Goal: Communication & Community: Answer question/provide support

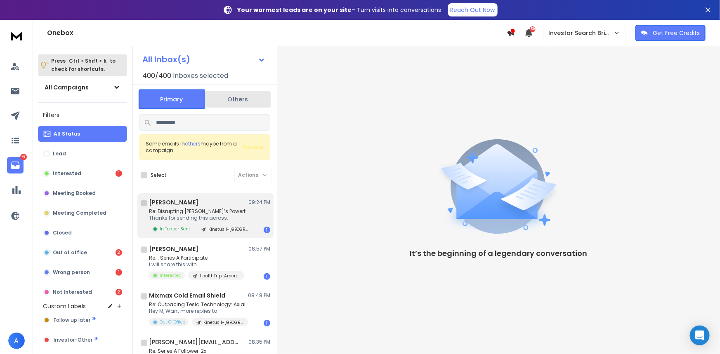
click at [201, 208] on p "Re: Disrupting [PERSON_NAME]’s Powertrain: Support" at bounding box center [198, 211] width 99 height 7
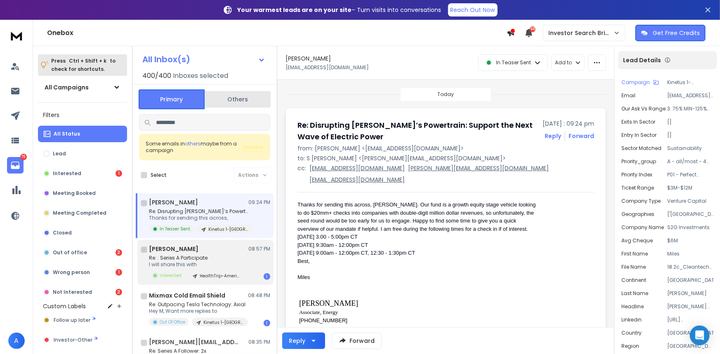
click at [210, 265] on p "I will share this with" at bounding box center [196, 264] width 95 height 7
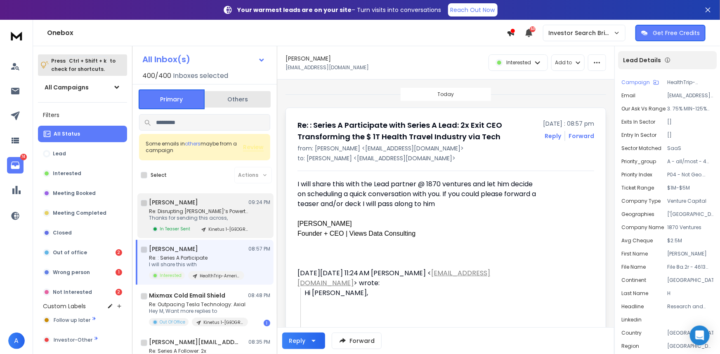
click at [217, 218] on p "Thanks for sending this across," at bounding box center [198, 218] width 99 height 7
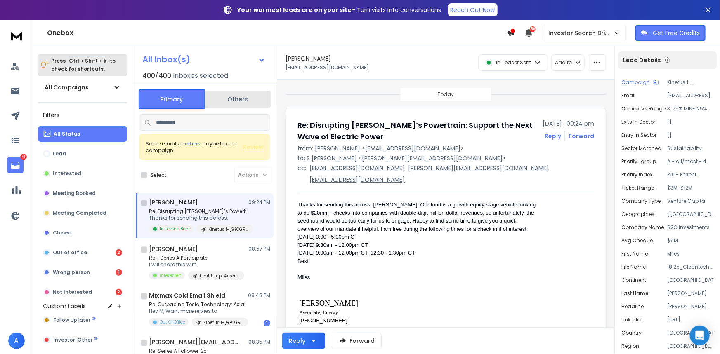
click at [280, 29] on h1 "Onebox" at bounding box center [276, 33] width 459 height 10
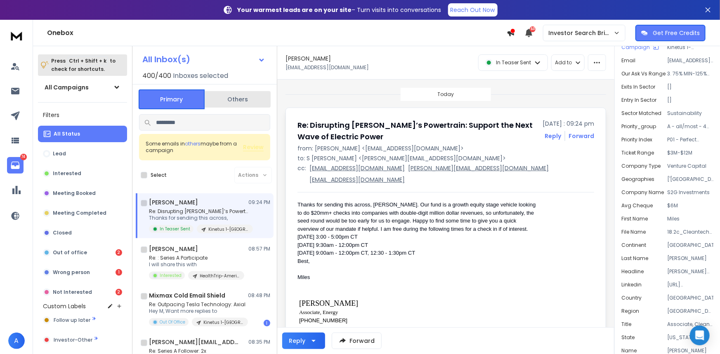
scroll to position [34, 0]
click at [685, 193] on p "S2G Investments" at bounding box center [690, 193] width 46 height 7
click at [292, 339] on div "Reply" at bounding box center [297, 341] width 16 height 8
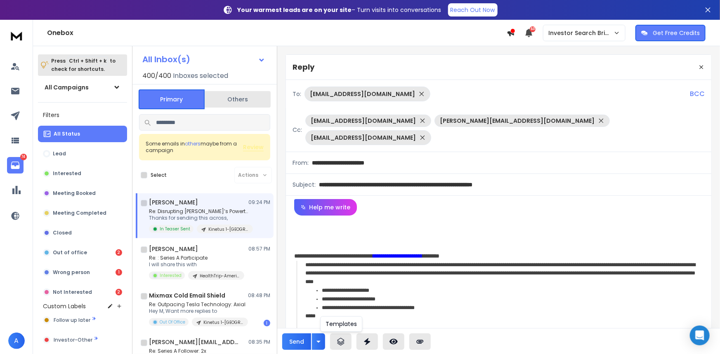
click at [341, 344] on icon at bounding box center [340, 343] width 7 height 2
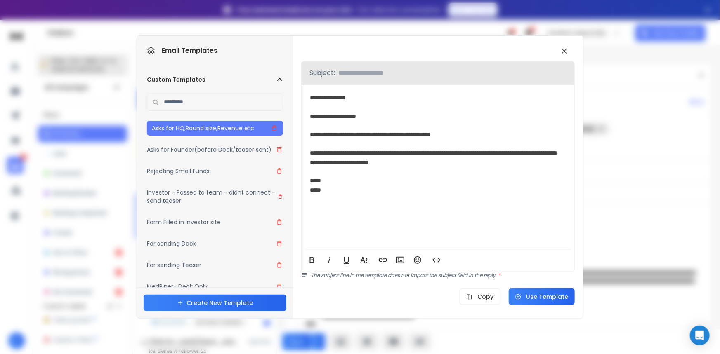
click at [202, 99] on input at bounding box center [214, 102] width 135 height 16
type input "******"
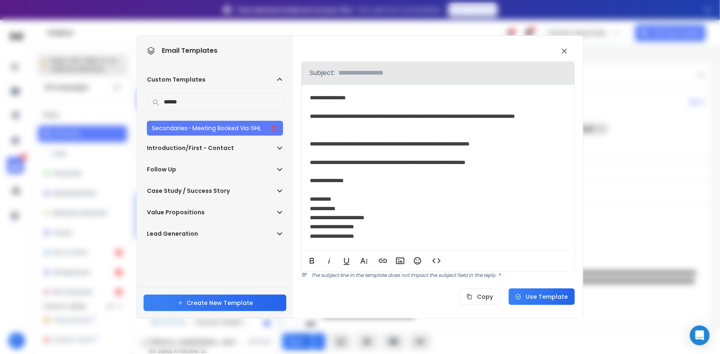
click at [532, 294] on button "Use Template" at bounding box center [542, 297] width 66 height 16
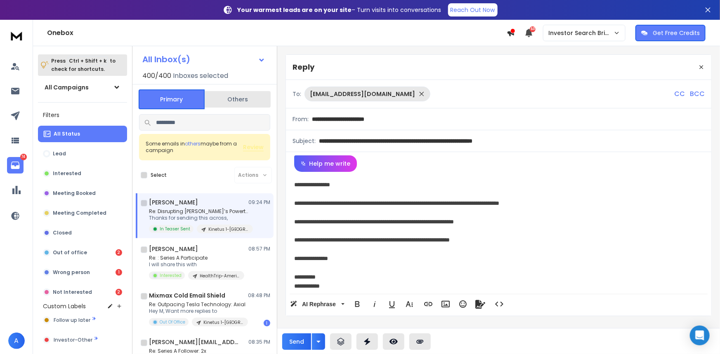
click at [410, 232] on div "**********" at bounding box center [498, 232] width 425 height 120
click at [439, 205] on div "**********" at bounding box center [494, 203] width 401 height 9
click at [563, 202] on div "**********" at bounding box center [494, 203] width 401 height 9
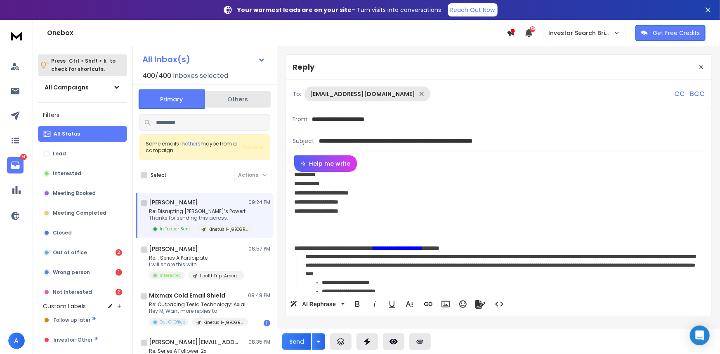
scroll to position [0, 0]
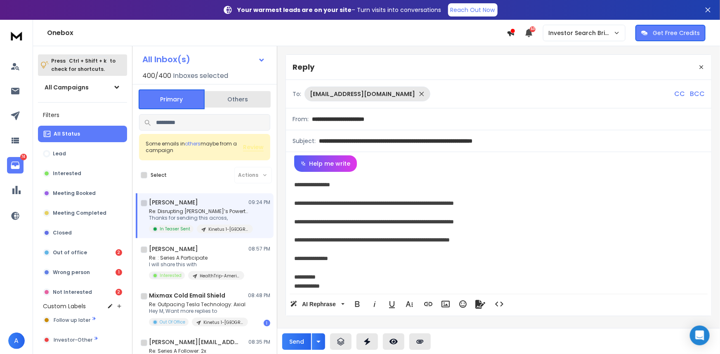
click at [677, 94] on p "CC" at bounding box center [679, 94] width 11 height 10
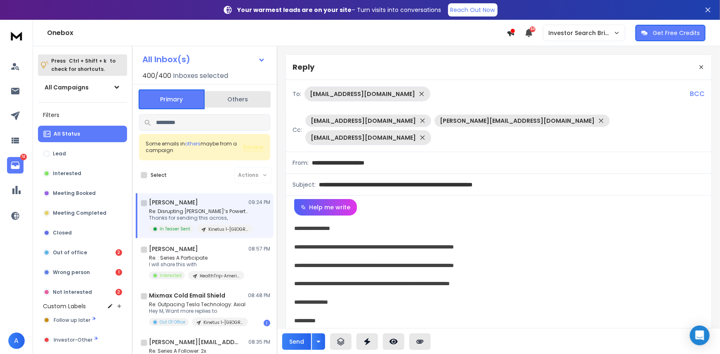
scroll to position [47, 0]
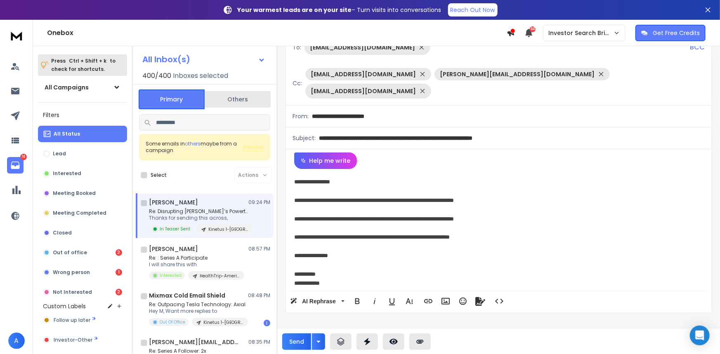
click at [299, 338] on button "Send" at bounding box center [296, 342] width 29 height 16
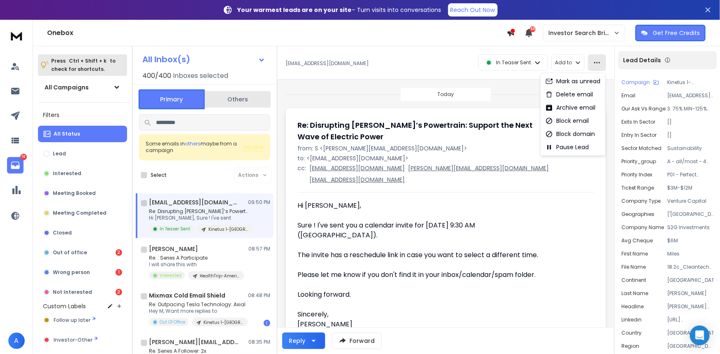
click at [597, 65] on icon "button" at bounding box center [596, 62] width 7 height 7
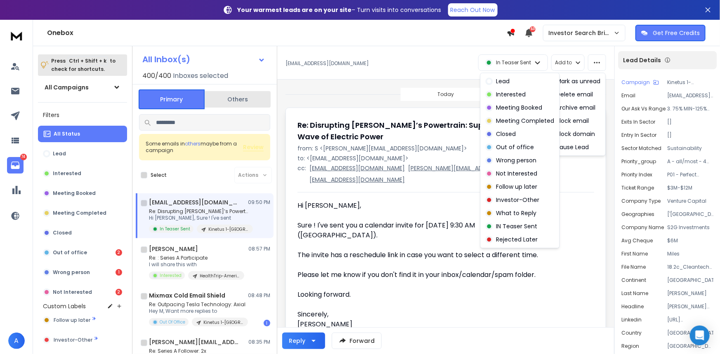
click at [523, 68] on div "In Teaser Sent" at bounding box center [512, 63] width 69 height 16
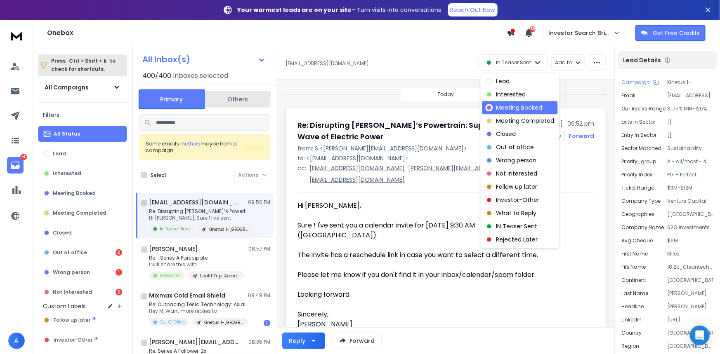
click at [517, 102] on div "Meeting Booked" at bounding box center [519, 107] width 75 height 13
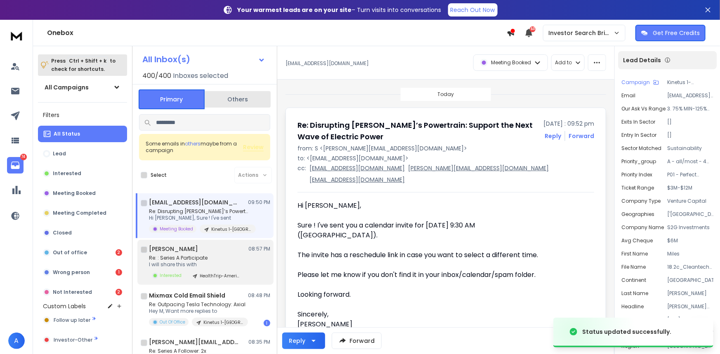
click at [197, 264] on p "I will share this with" at bounding box center [196, 264] width 95 height 7
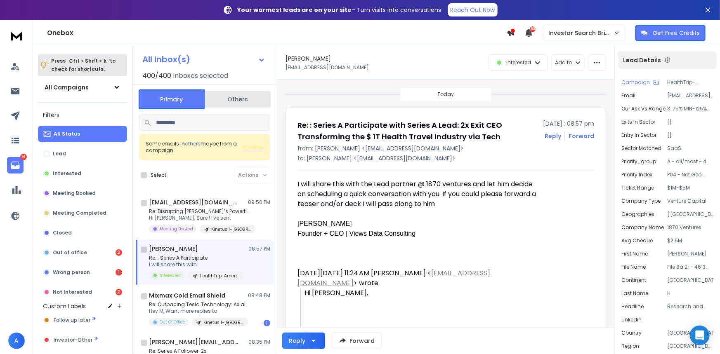
click at [294, 336] on div "Reply" at bounding box center [304, 341] width 30 height 10
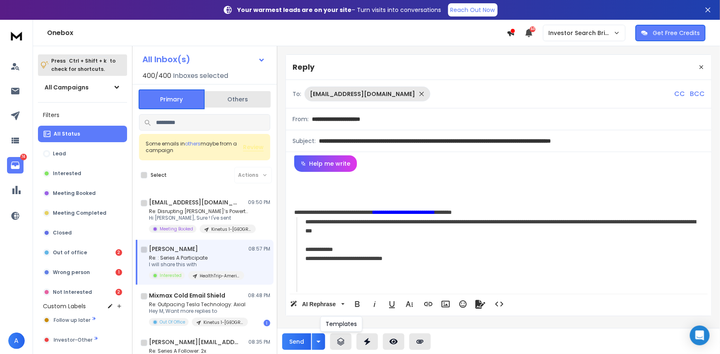
click at [349, 347] on button at bounding box center [340, 342] width 21 height 16
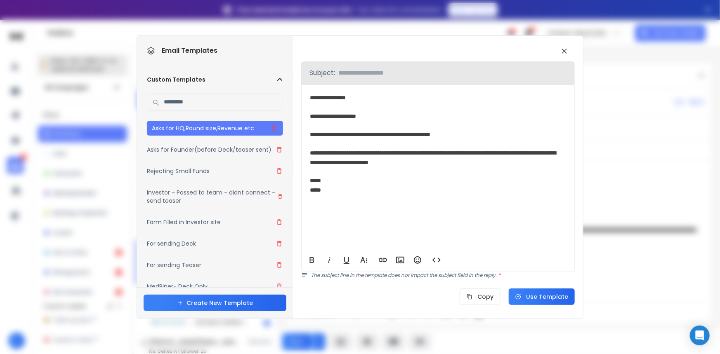
click at [201, 132] on div "For sending Deck" at bounding box center [215, 128] width 126 height 8
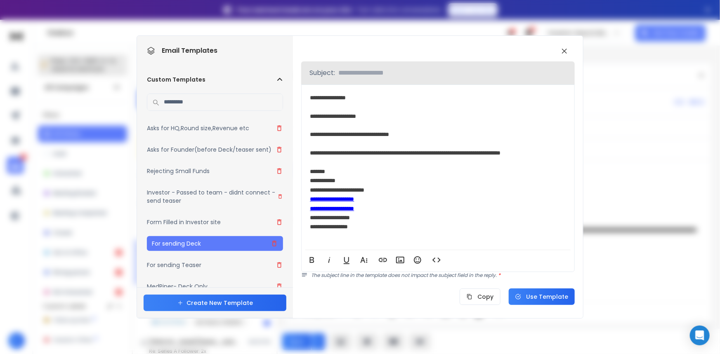
click at [536, 295] on button "Use Template" at bounding box center [542, 297] width 66 height 16
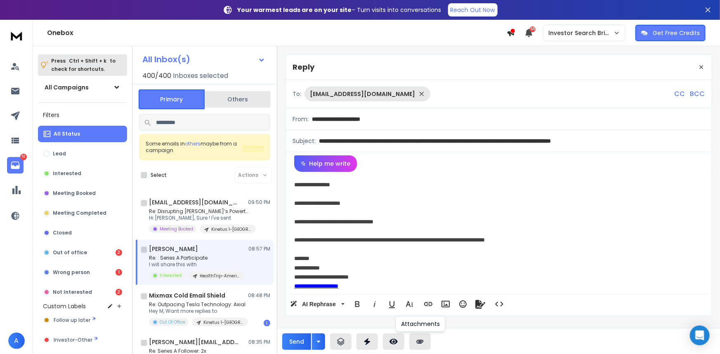
click at [420, 342] on icon at bounding box center [420, 342] width 7 height 4
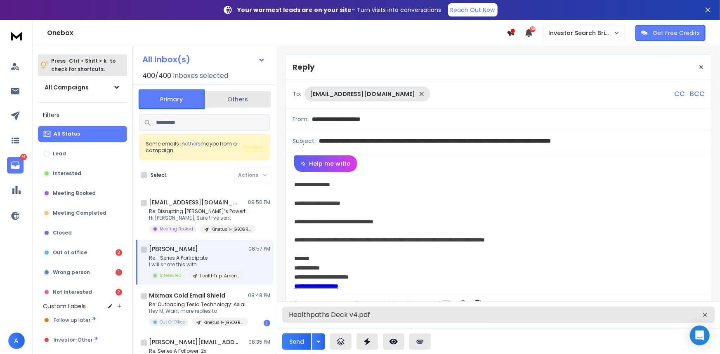
click at [678, 90] on p "CC" at bounding box center [679, 94] width 11 height 10
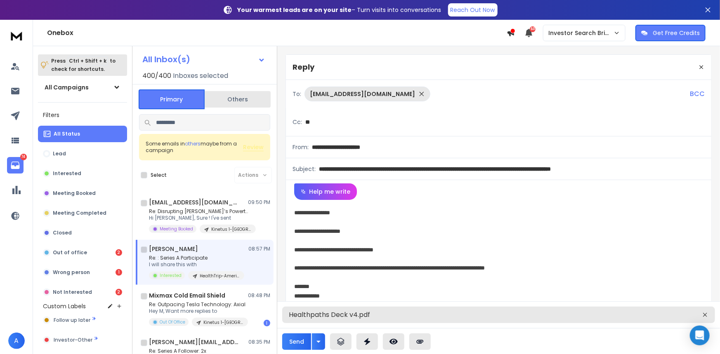
type input "**********"
click at [398, 124] on div at bounding box center [504, 122] width 399 height 15
click at [484, 124] on input at bounding box center [513, 122] width 58 height 15
type input "**********"
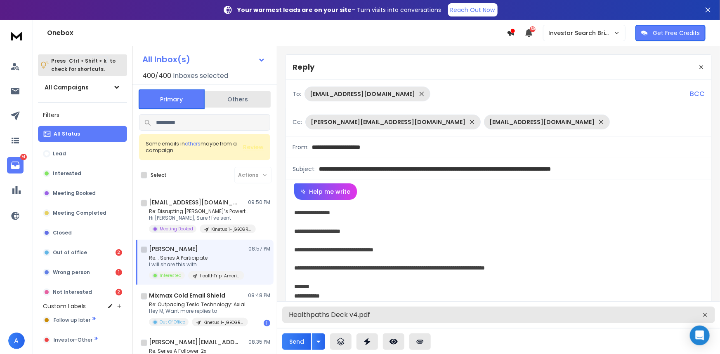
click at [479, 120] on div "[PERSON_NAME][EMAIL_ADDRESS][DOMAIN_NAME] [EMAIL_ADDRESS][DOMAIN_NAME]" at bounding box center [504, 122] width 399 height 15
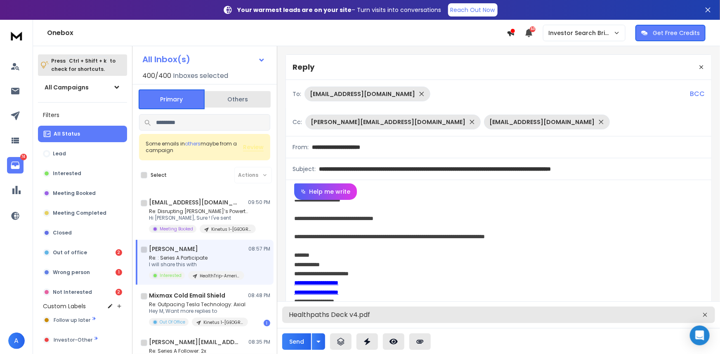
scroll to position [0, 0]
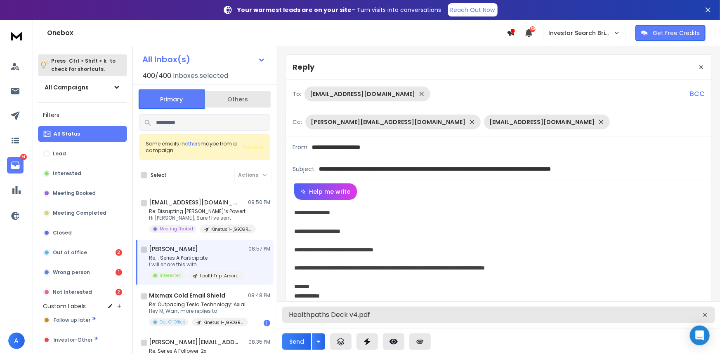
click at [290, 342] on button "Send" at bounding box center [296, 342] width 29 height 16
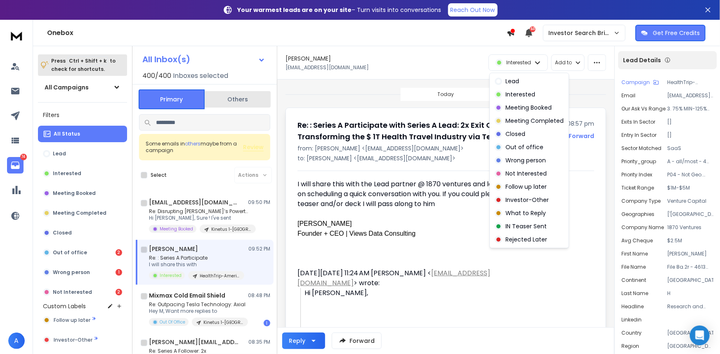
click at [512, 60] on p "Interested" at bounding box center [518, 62] width 25 height 7
click at [521, 228] on p "IN Teaser Sent" at bounding box center [525, 226] width 41 height 8
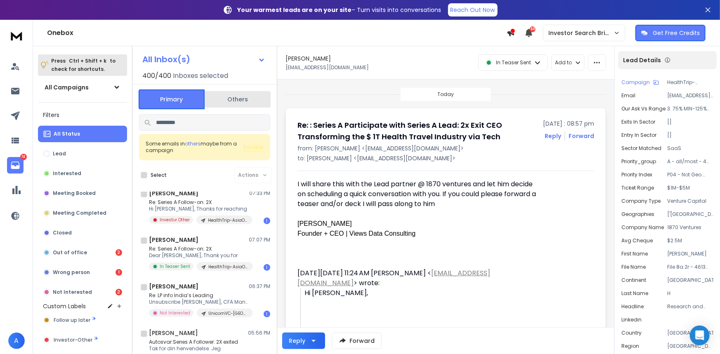
scroll to position [295, 0]
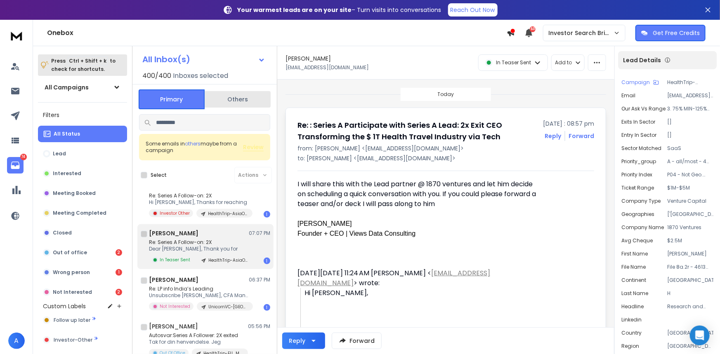
click at [227, 233] on div "[PERSON_NAME] 07:07 PM" at bounding box center [209, 233] width 121 height 8
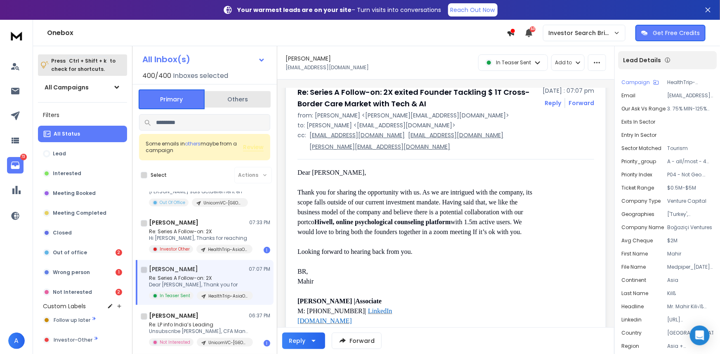
scroll to position [258, 0]
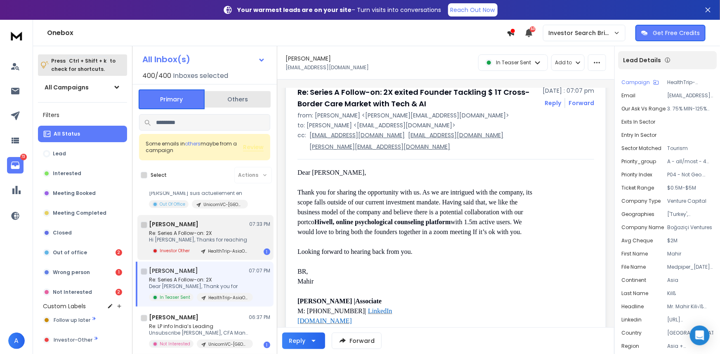
drag, startPoint x: 236, startPoint y: 231, endPoint x: 243, endPoint y: 241, distance: 12.2
click at [240, 235] on p "Re: Series A Follow-on: 2X" at bounding box center [198, 233] width 99 height 7
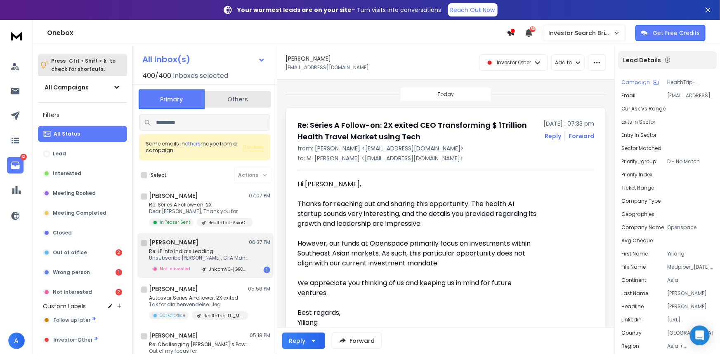
scroll to position [337, 0]
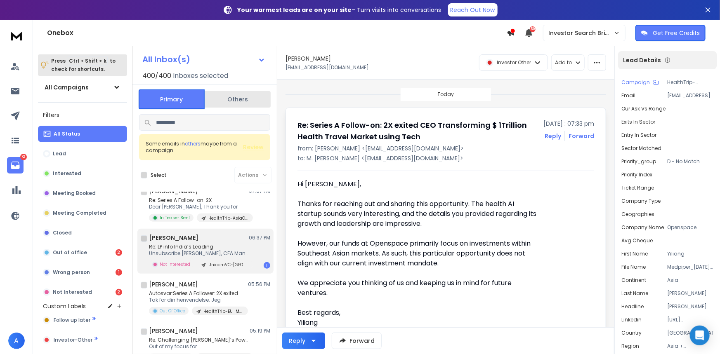
click at [242, 246] on p "Re: LP info India’s Leading" at bounding box center [198, 247] width 99 height 7
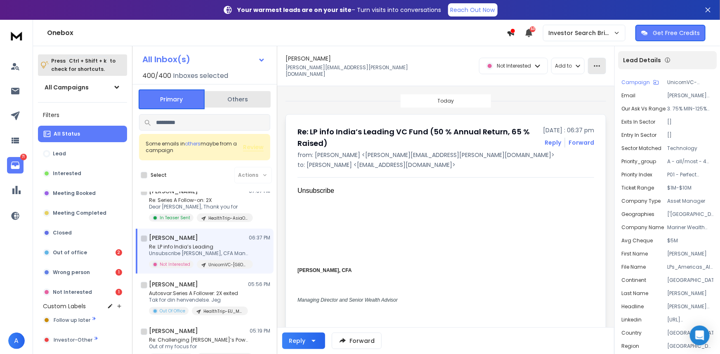
click at [598, 62] on icon "button" at bounding box center [596, 65] width 7 height 7
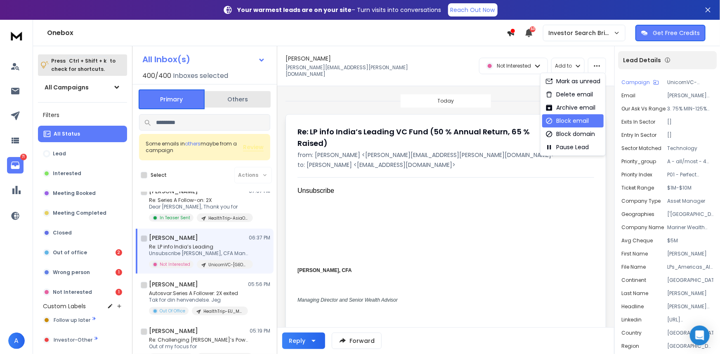
click at [582, 122] on div "Block email" at bounding box center [566, 121] width 43 height 8
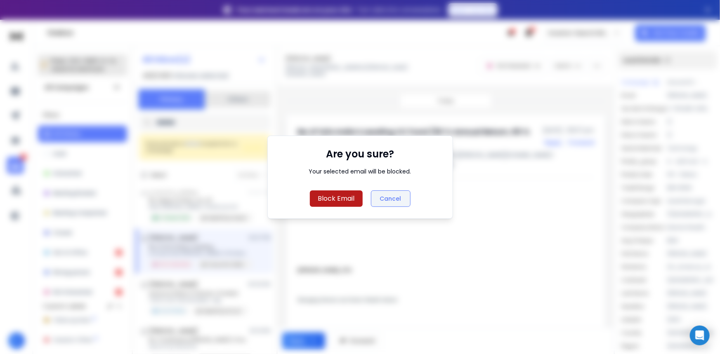
click at [354, 193] on button "Block Email" at bounding box center [336, 199] width 53 height 16
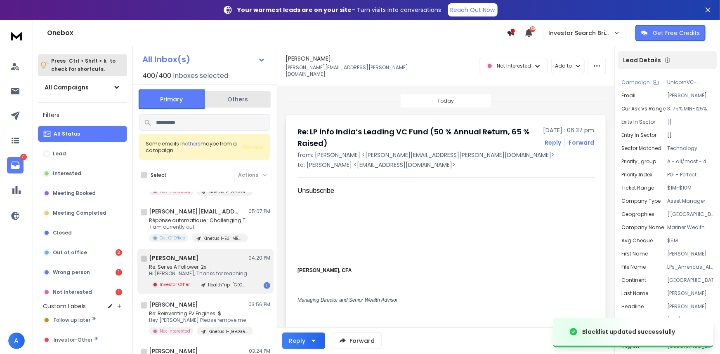
scroll to position [525, 0]
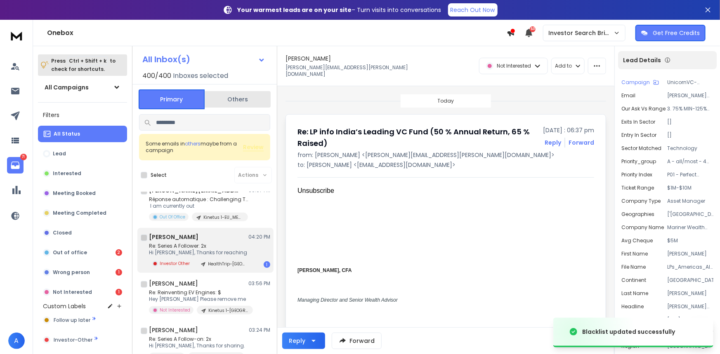
click at [244, 250] on p "Hi [PERSON_NAME], Thanks for reaching" at bounding box center [198, 253] width 99 height 7
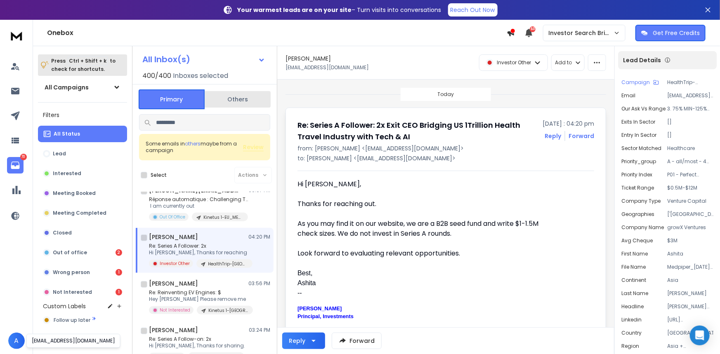
click at [18, 337] on span "A" at bounding box center [16, 341] width 16 height 16
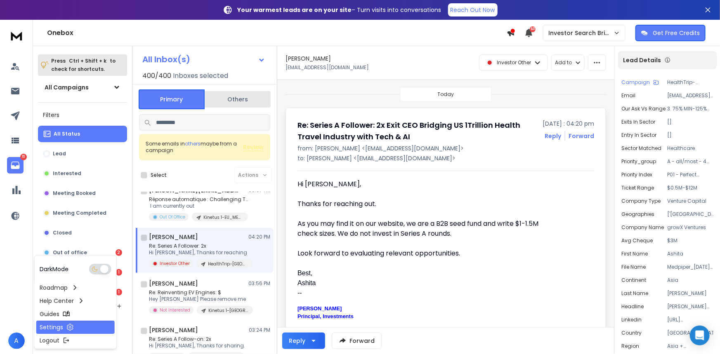
click at [70, 325] on icon at bounding box center [70, 328] width 6 height 6
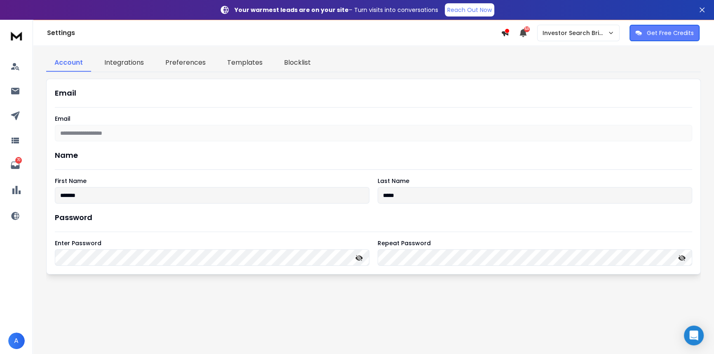
click at [294, 71] on link "Blocklist" at bounding box center [297, 62] width 43 height 17
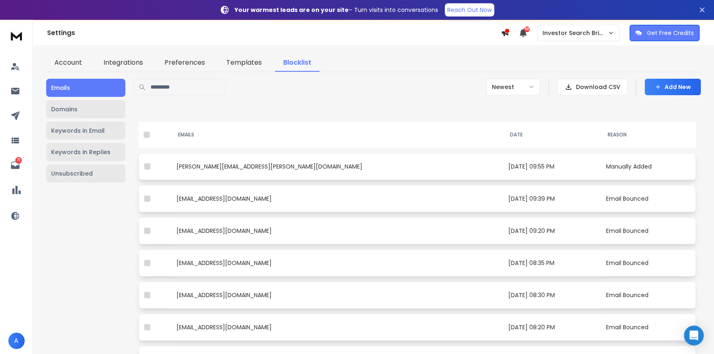
click at [182, 92] on input at bounding box center [180, 87] width 92 height 16
type input "**********"
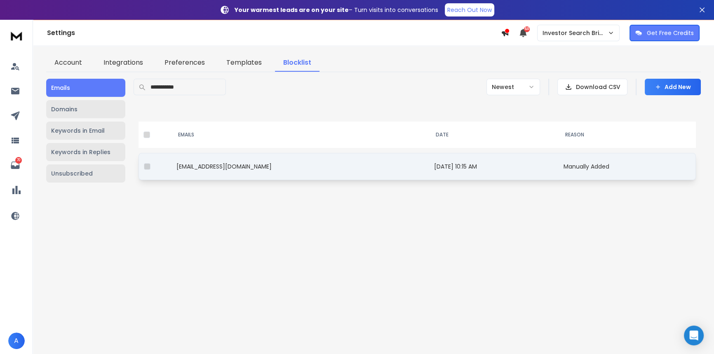
click at [191, 161] on td "[EMAIL_ADDRESS][DOMAIN_NAME]" at bounding box center [301, 166] width 258 height 27
click at [149, 168] on button "button" at bounding box center [147, 166] width 7 height 7
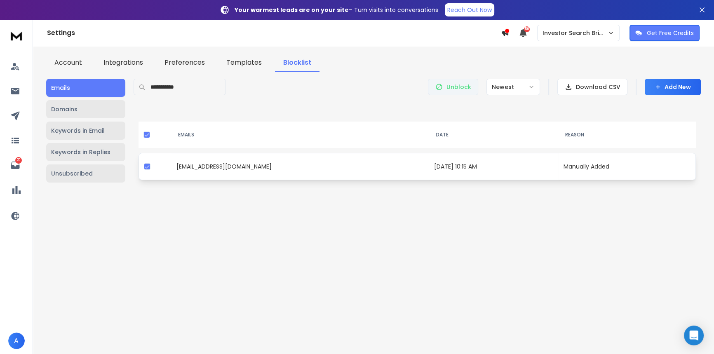
click at [468, 88] on button "Unblock" at bounding box center [453, 87] width 50 height 16
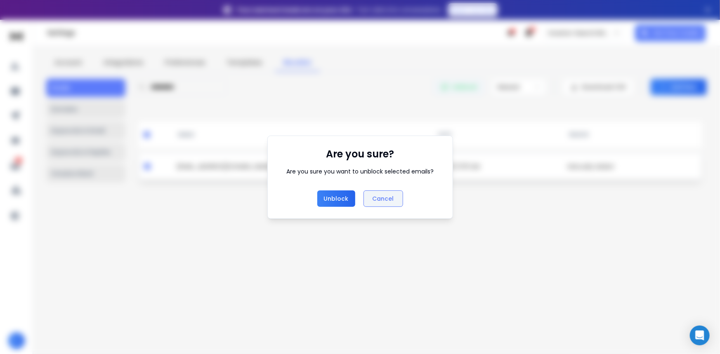
click at [328, 196] on button "Unblock" at bounding box center [336, 199] width 38 height 16
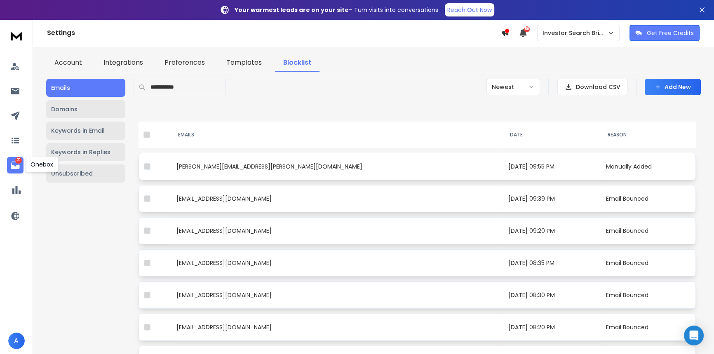
click at [11, 166] on icon at bounding box center [15, 165] width 9 height 7
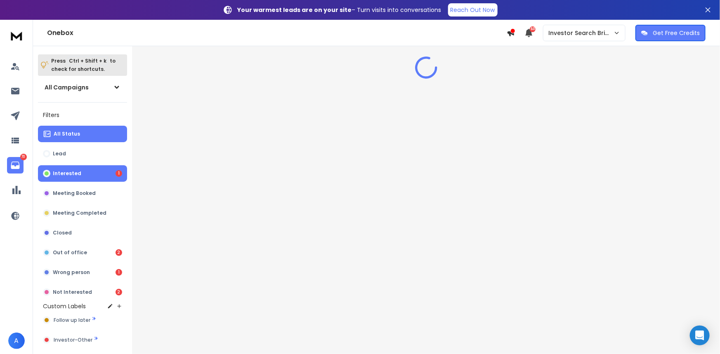
click at [94, 172] on button "Interested 1" at bounding box center [82, 173] width 89 height 16
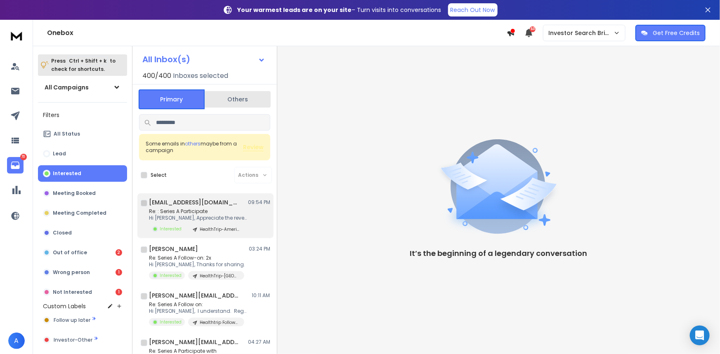
click at [235, 212] on p "Re: : Series A Participate" at bounding box center [198, 211] width 99 height 7
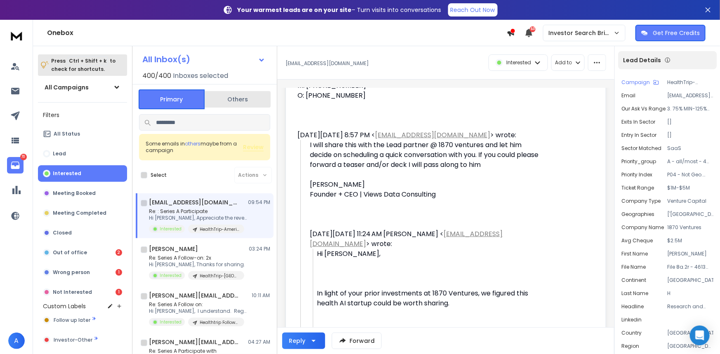
scroll to position [247, 0]
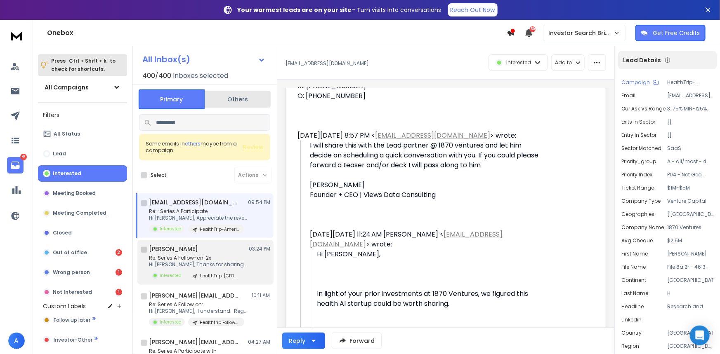
click at [207, 249] on div "[PERSON_NAME] 03:24 PM" at bounding box center [209, 249] width 121 height 8
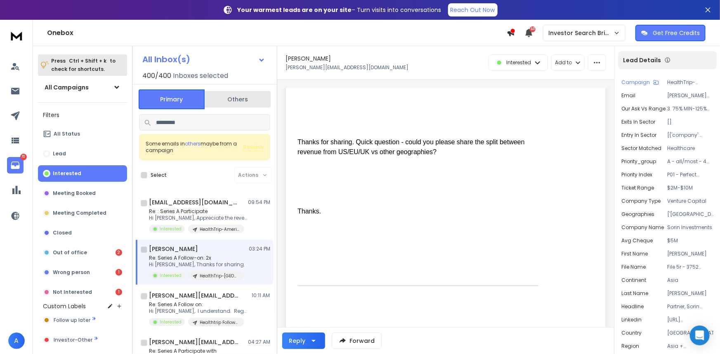
scroll to position [112, 0]
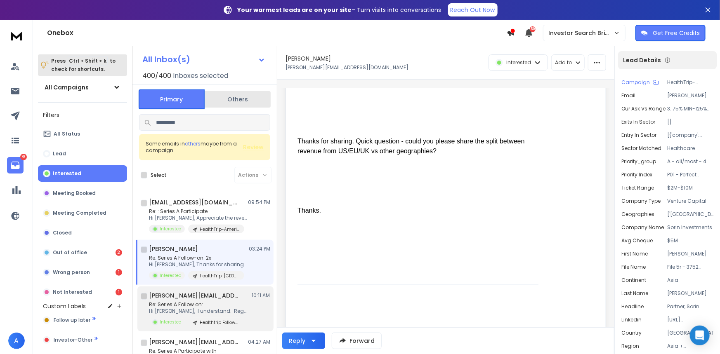
click at [216, 302] on p "Re: Series A Follow on:" at bounding box center [198, 305] width 99 height 7
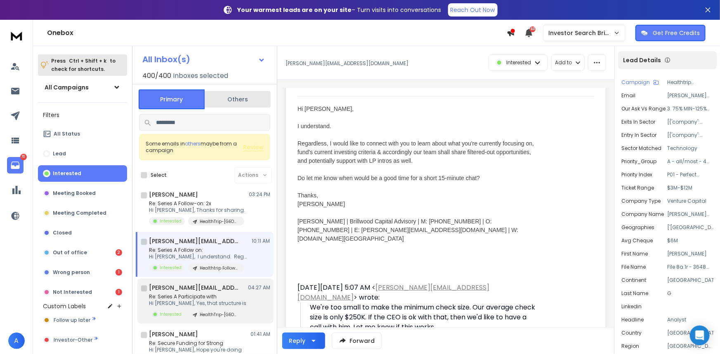
scroll to position [75, 0]
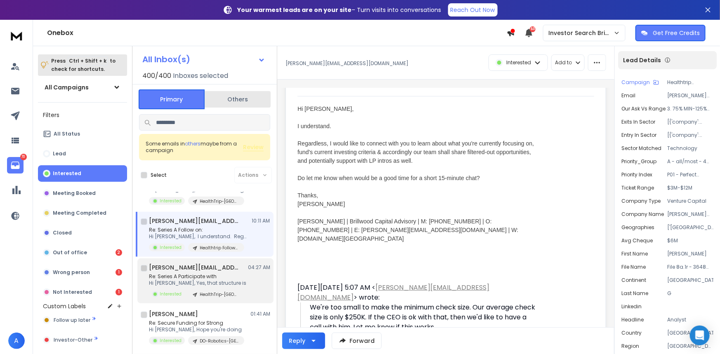
click at [227, 274] on p "Re: Series A Participate with" at bounding box center [197, 276] width 97 height 7
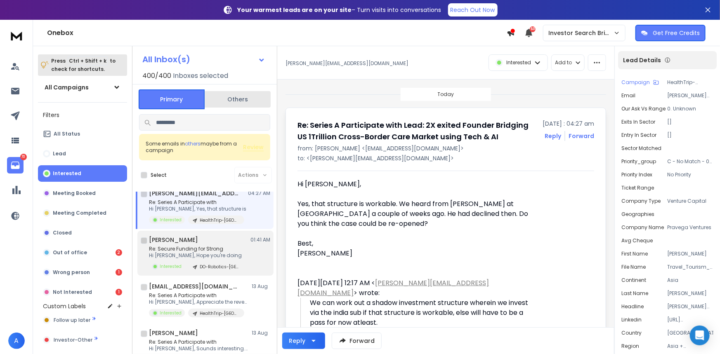
scroll to position [150, 0]
click at [239, 255] on p "Hi [PERSON_NAME], Hope you're doing" at bounding box center [196, 255] width 95 height 7
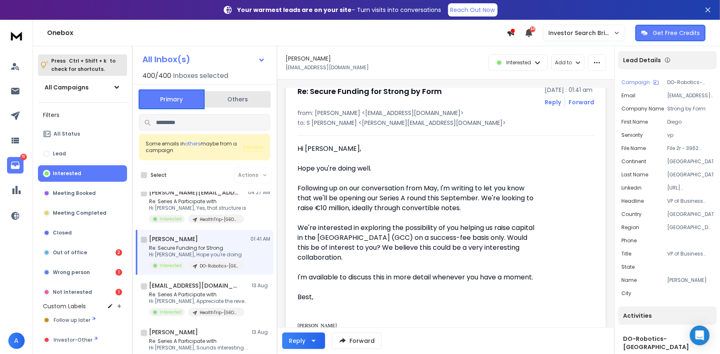
scroll to position [0, 0]
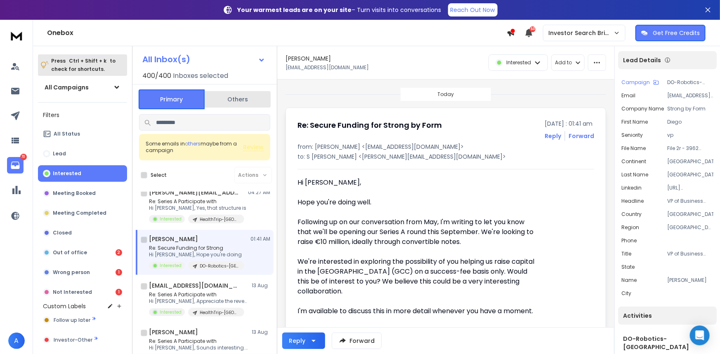
click at [548, 136] on button "Reply" at bounding box center [552, 136] width 16 height 8
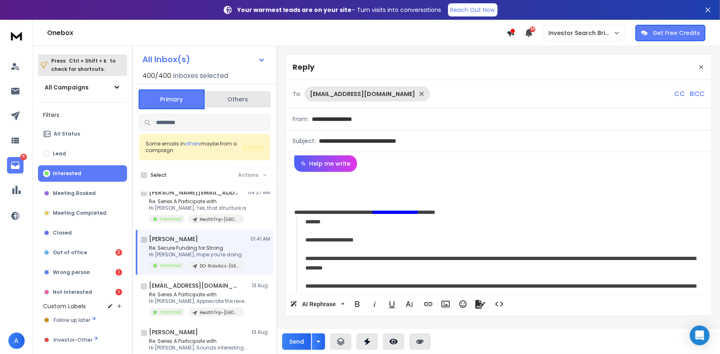
click at [699, 70] on icon at bounding box center [701, 67] width 7 height 7
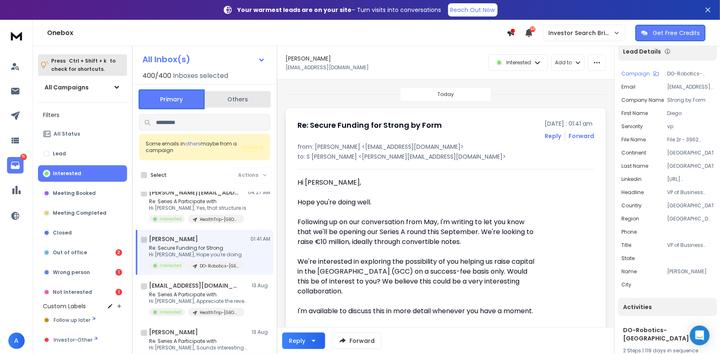
click at [682, 99] on p "Strong by Form" at bounding box center [690, 100] width 46 height 7
click at [556, 132] on button "Reply" at bounding box center [552, 136] width 16 height 8
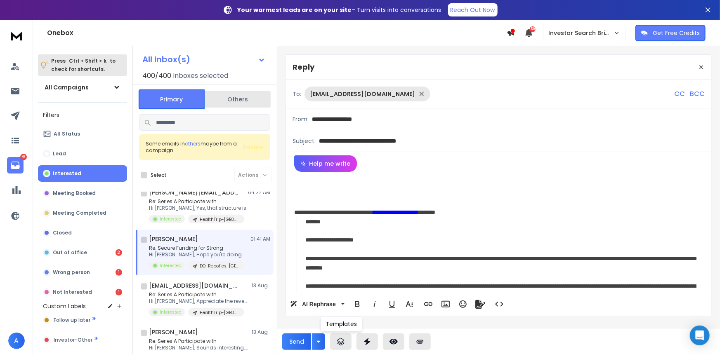
click at [342, 346] on button at bounding box center [340, 342] width 21 height 16
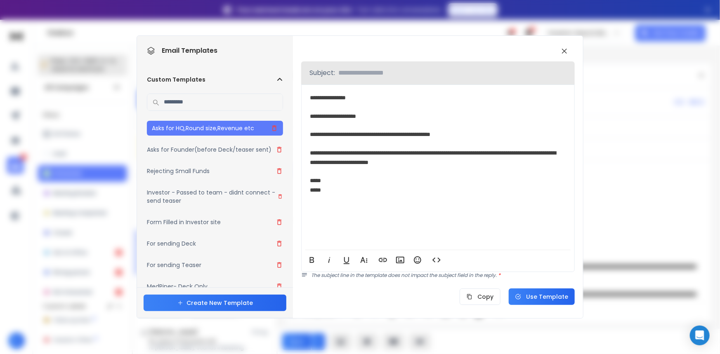
click at [191, 105] on input at bounding box center [214, 102] width 135 height 16
type input "******"
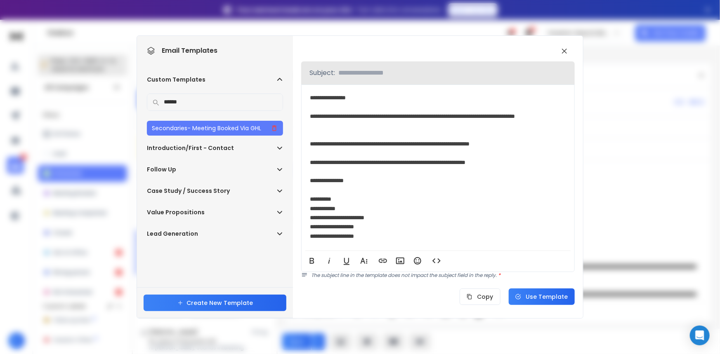
click at [546, 297] on button "Use Template" at bounding box center [542, 297] width 66 height 16
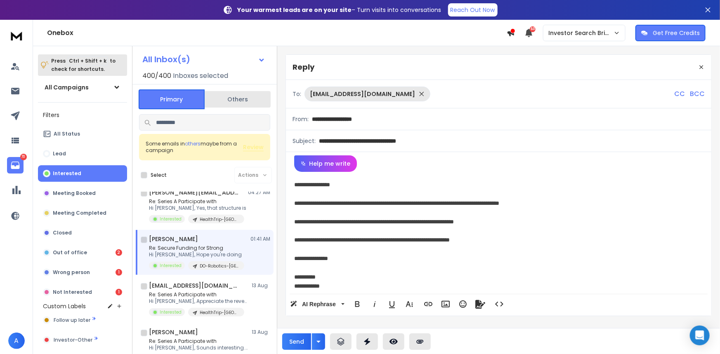
click at [411, 204] on div "**********" at bounding box center [494, 203] width 401 height 9
click at [421, 202] on div "**********" at bounding box center [494, 203] width 401 height 9
click at [452, 203] on div "**********" at bounding box center [494, 203] width 401 height 9
click at [672, 94] on div "To: [EMAIL_ADDRESS][DOMAIN_NAME] CC BCC" at bounding box center [498, 94] width 425 height 28
click at [678, 92] on p "CC" at bounding box center [679, 94] width 11 height 10
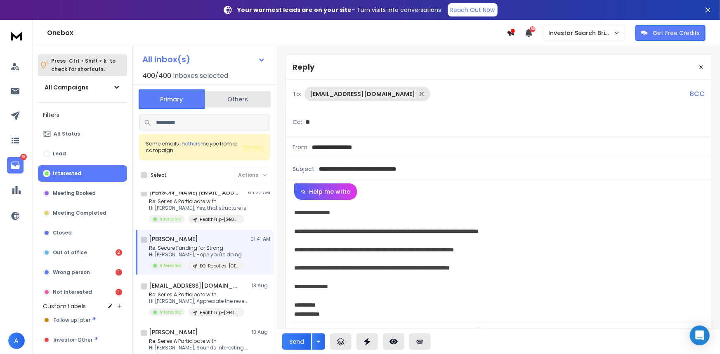
type input "**********"
click at [426, 118] on div "[PERSON_NAME][EMAIL_ADDRESS][DOMAIN_NAME]" at bounding box center [504, 122] width 399 height 15
click at [484, 118] on input at bounding box center [513, 122] width 58 height 15
type input "**********"
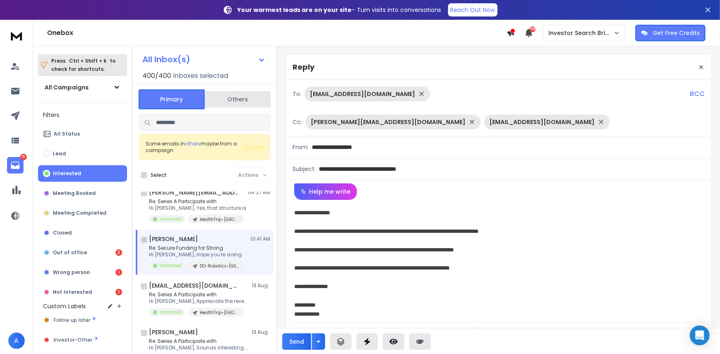
click at [514, 121] on div "[PERSON_NAME][EMAIL_ADDRESS][DOMAIN_NAME] [EMAIL_ADDRESS][DOMAIN_NAME]" at bounding box center [504, 122] width 399 height 15
click at [295, 340] on button "Send" at bounding box center [296, 342] width 29 height 16
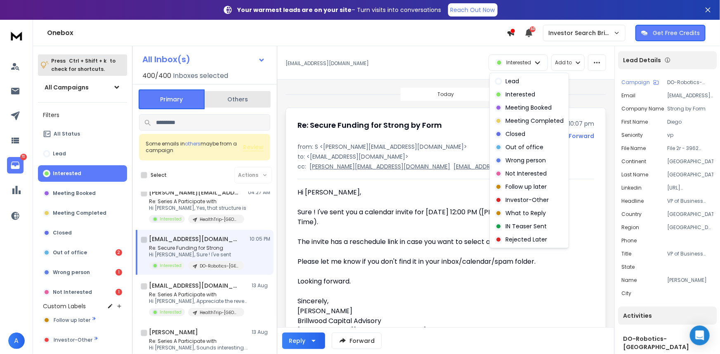
click at [532, 65] on div "Interested" at bounding box center [518, 63] width 59 height 16
click at [523, 109] on p "Meeting Booked" at bounding box center [528, 108] width 46 height 8
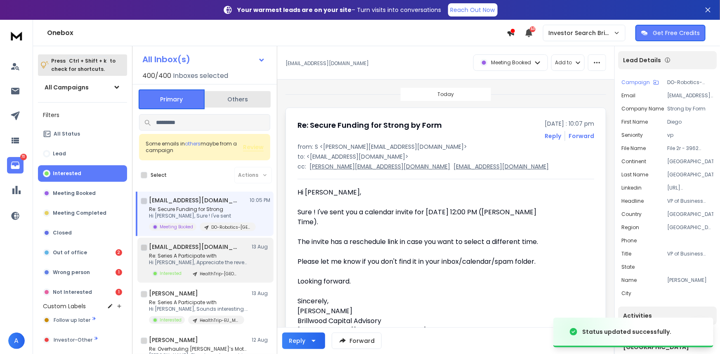
scroll to position [196, 0]
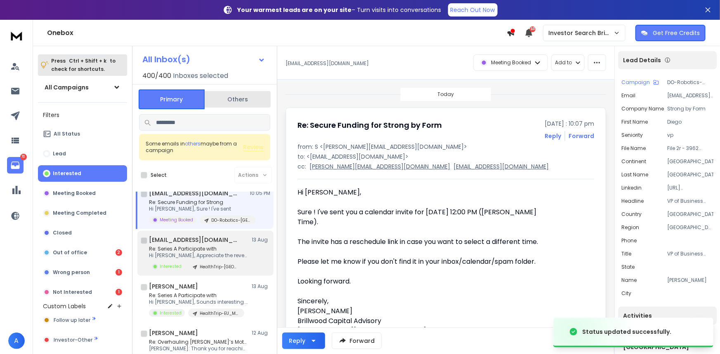
click at [198, 239] on h1 "[EMAIL_ADDRESS][DOMAIN_NAME]" at bounding box center [194, 240] width 91 height 8
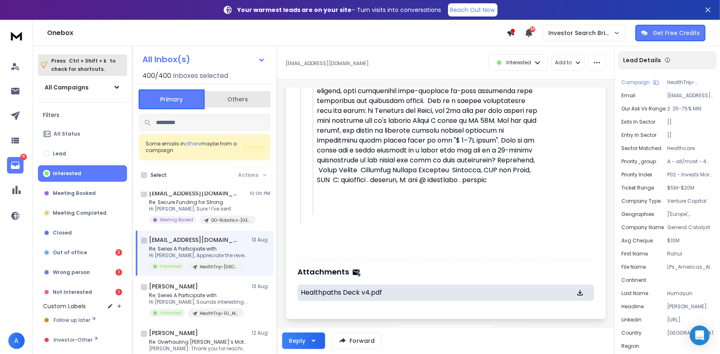
scroll to position [1025, 0]
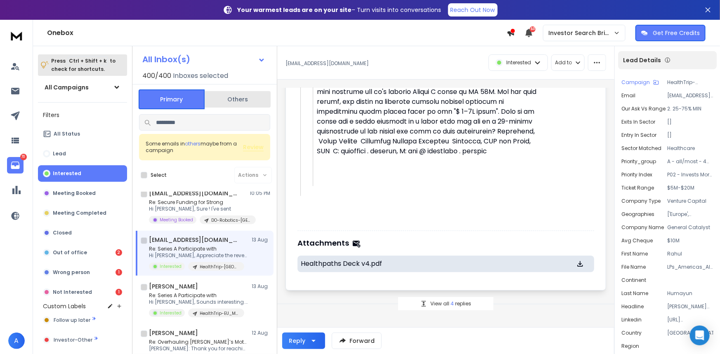
click at [528, 61] on p "Interested" at bounding box center [518, 62] width 25 height 7
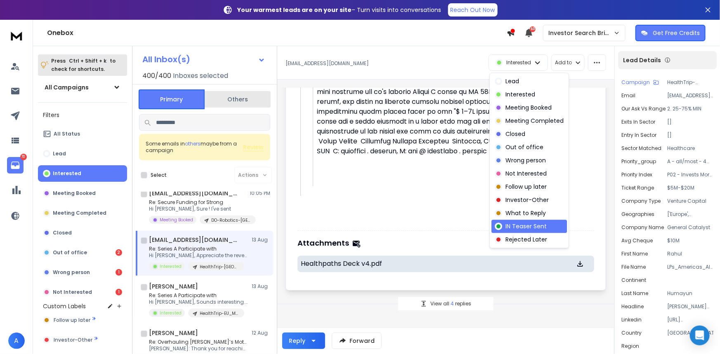
click at [514, 224] on p "IN Teaser Sent" at bounding box center [525, 226] width 41 height 8
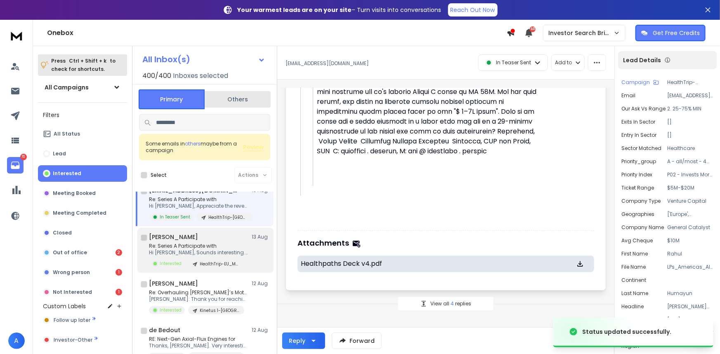
scroll to position [245, 0]
click at [216, 254] on p "Hi [PERSON_NAME], Sounds interesting. Please" at bounding box center [198, 252] width 99 height 7
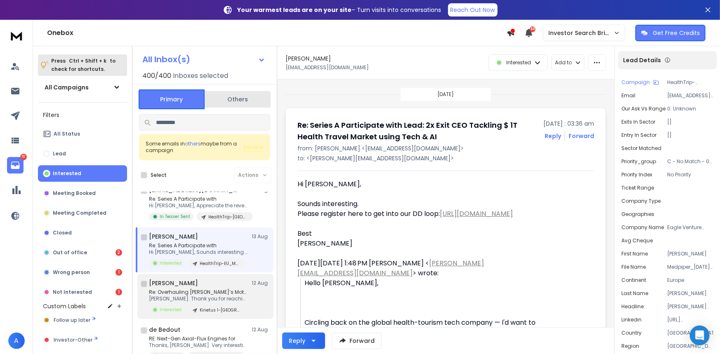
click at [199, 296] on p "[PERSON_NAME]: Thank you for reaching" at bounding box center [198, 299] width 99 height 7
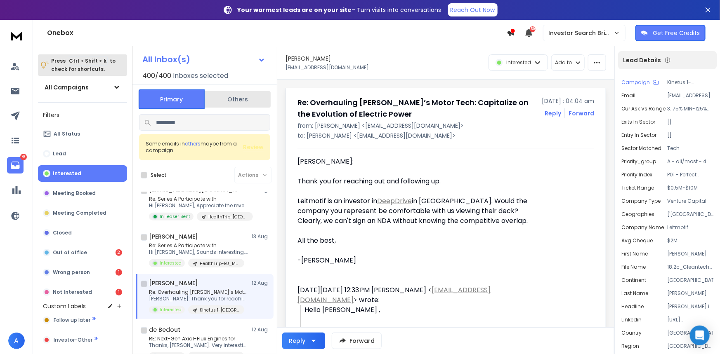
scroll to position [0, 0]
